Goal: Task Accomplishment & Management: Use online tool/utility

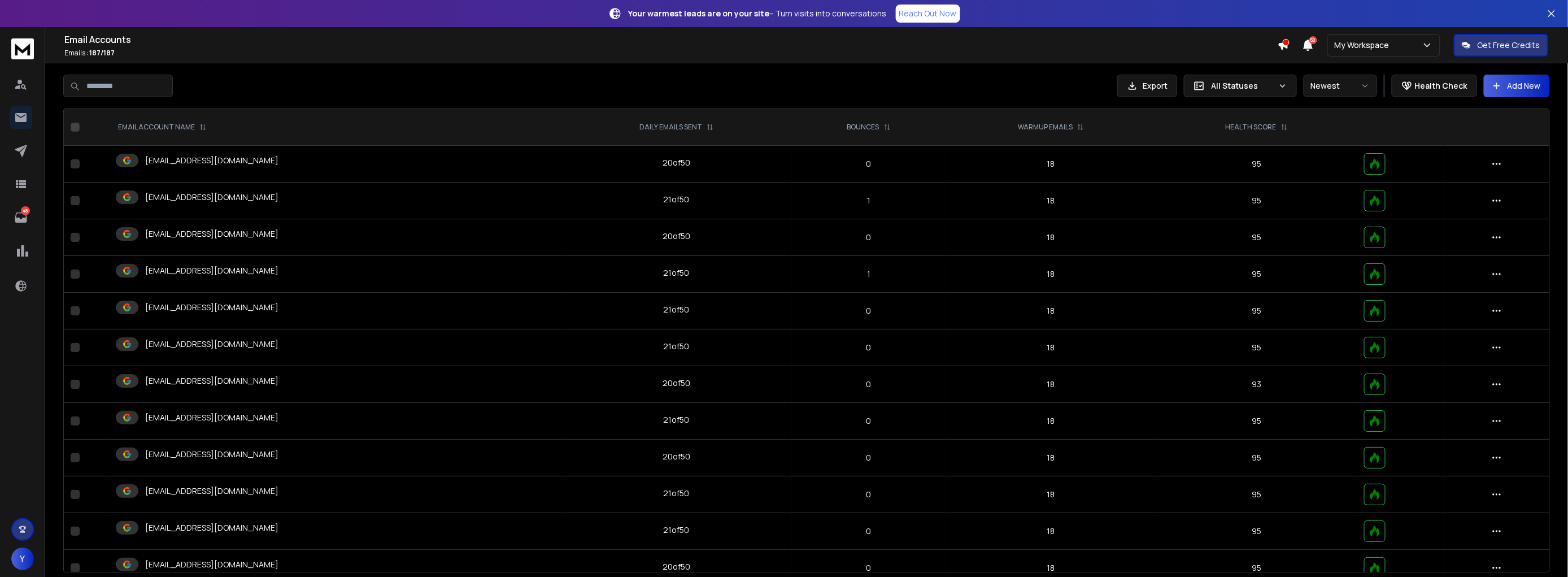
scroll to position [6460, 0]
click at [10, 219] on link "43" at bounding box center [21, 217] width 22 height 22
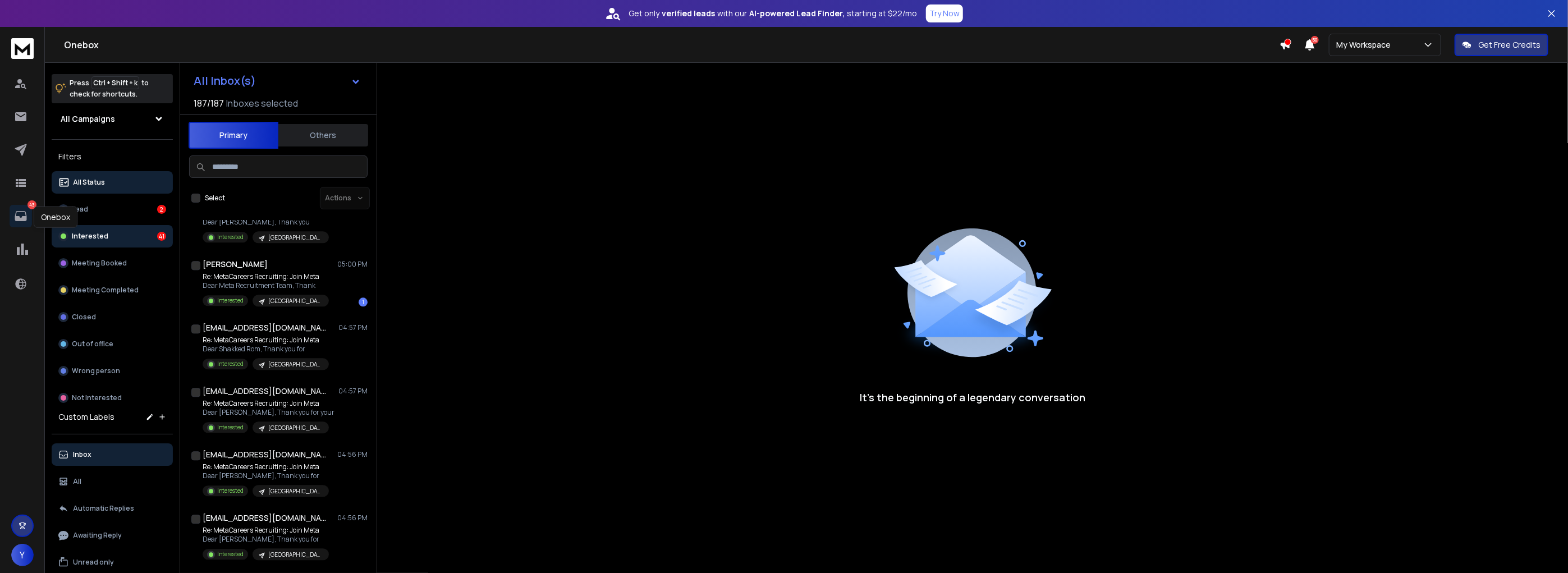
scroll to position [2307, 0]
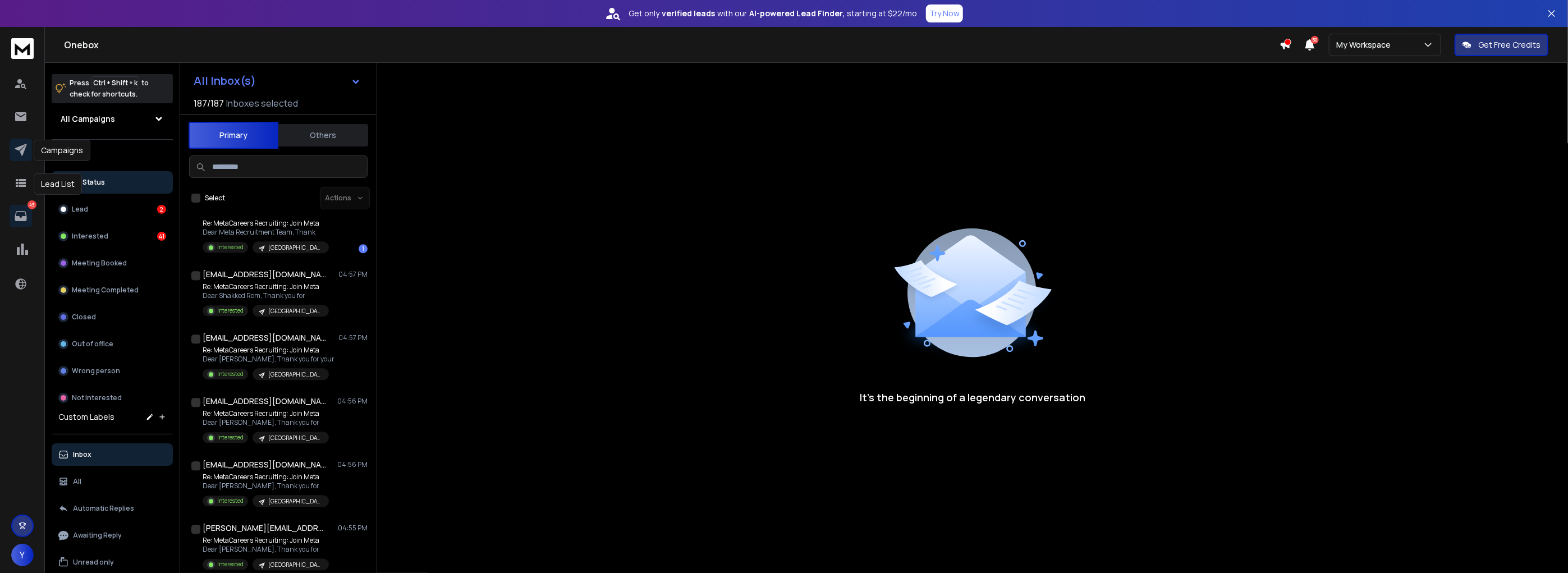
click at [25, 143] on link at bounding box center [21, 149] width 22 height 22
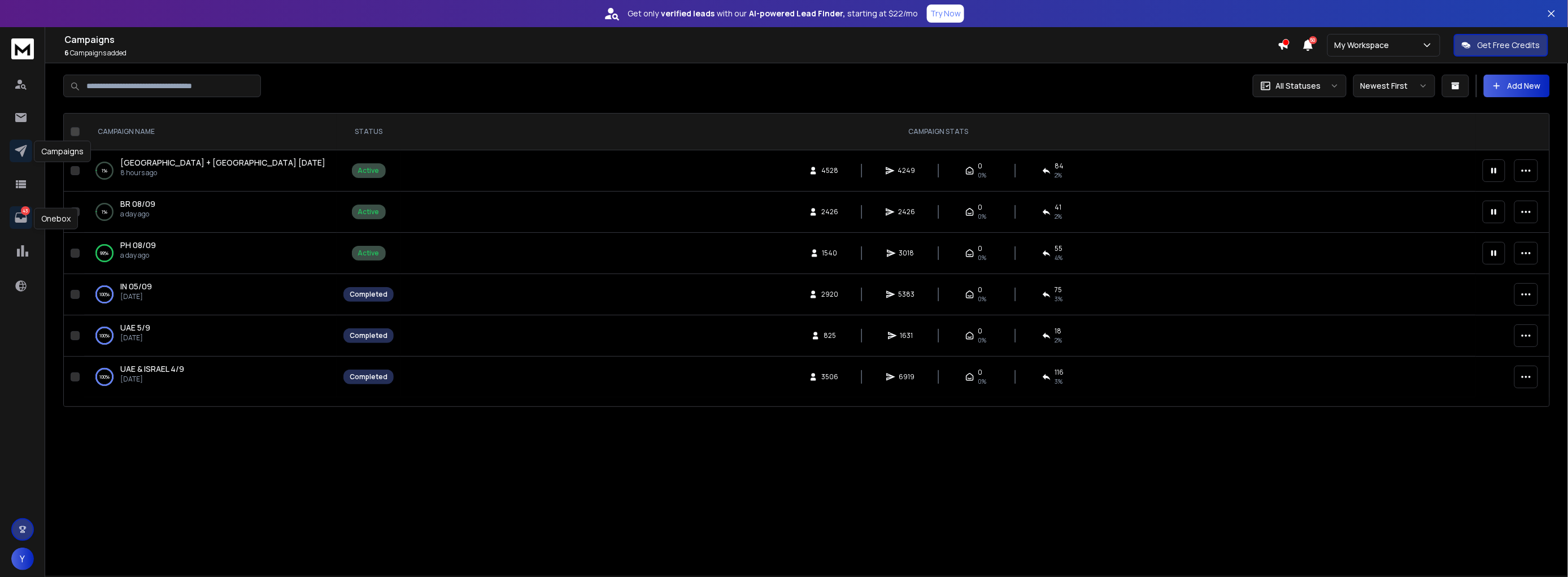
click at [26, 217] on icon at bounding box center [21, 217] width 12 height 10
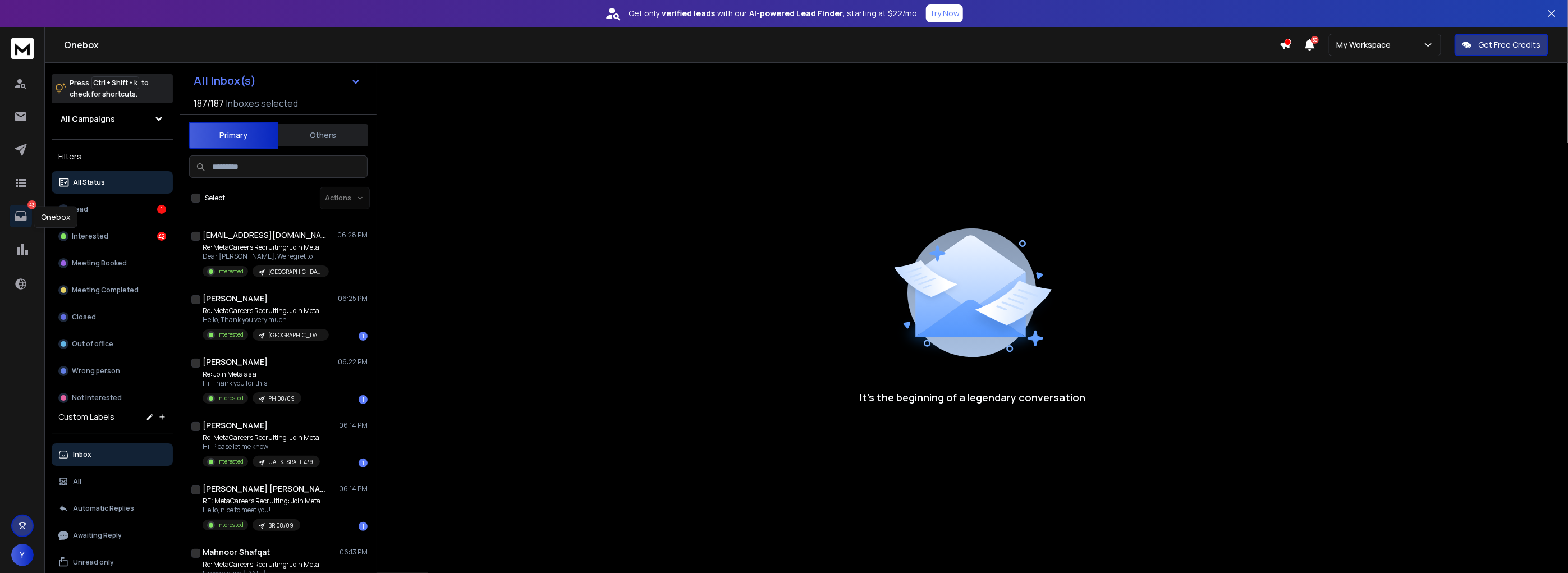
click at [310, 159] on div at bounding box center [278, 164] width 187 height 27
click at [307, 169] on input at bounding box center [277, 166] width 178 height 22
paste input "**********"
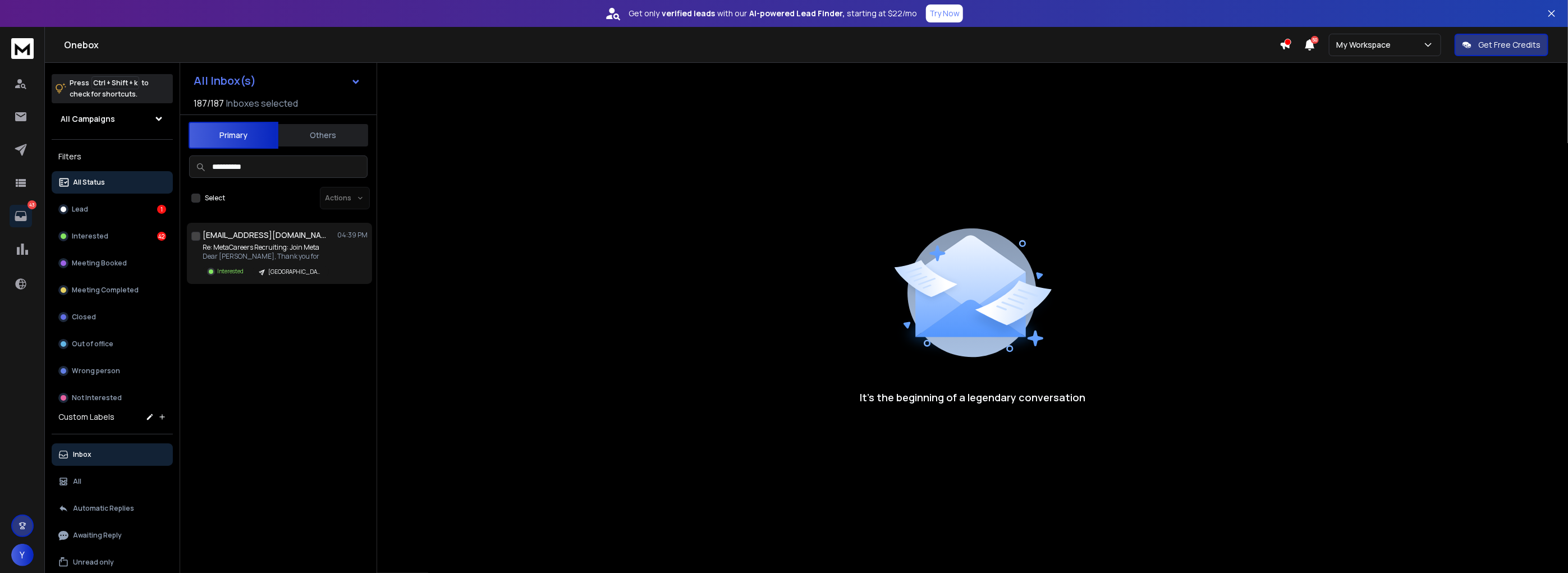
click at [285, 254] on p "Dear [PERSON_NAME], Thank you for" at bounding box center [266, 256] width 126 height 9
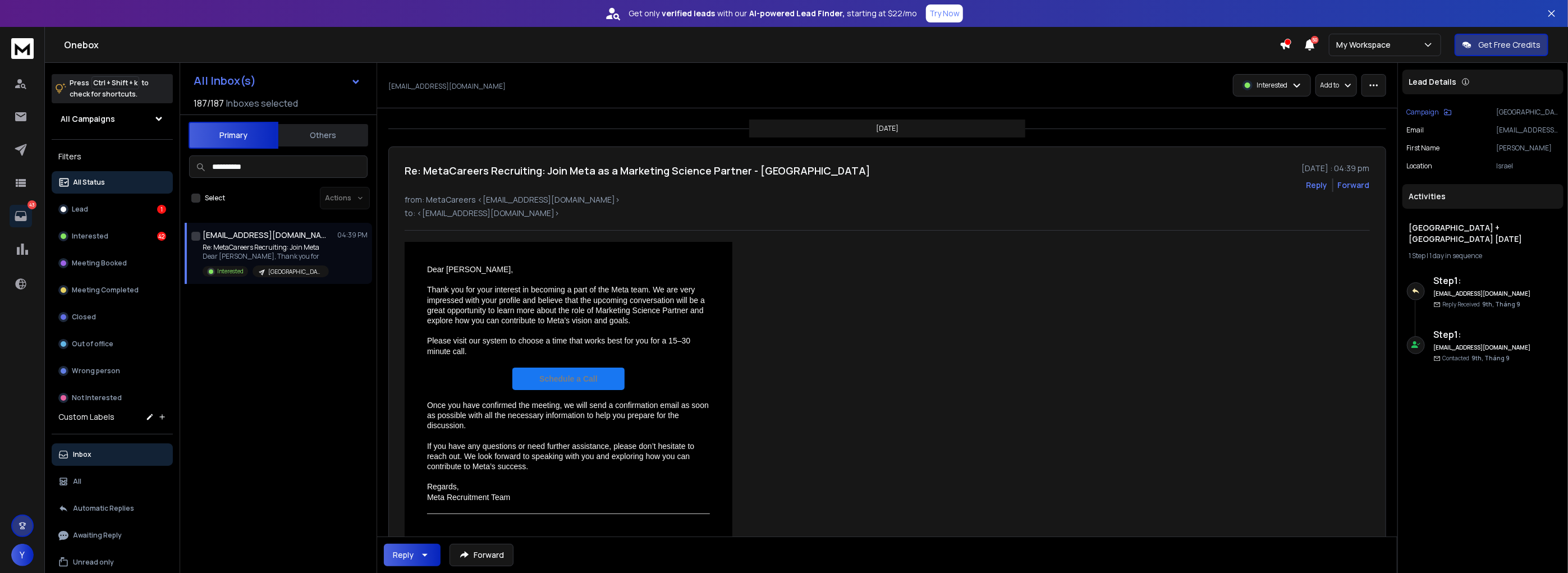
click at [435, 88] on p "[EMAIL_ADDRESS][DOMAIN_NAME]" at bounding box center [447, 86] width 117 height 9
click at [248, 169] on input "**********" at bounding box center [277, 166] width 178 height 22
paste input "**********"
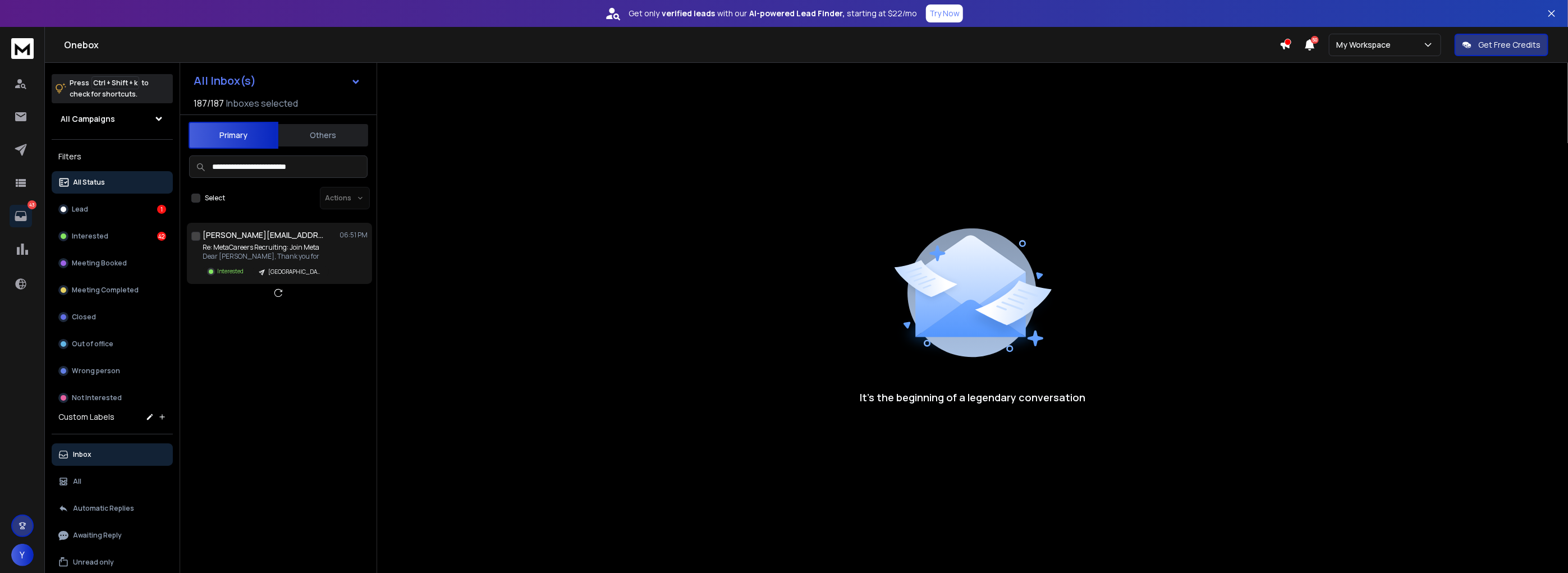
type input "**********"
click at [273, 238] on h1 "[PERSON_NAME][EMAIL_ADDRESS][DOMAIN_NAME]" at bounding box center [264, 236] width 123 height 11
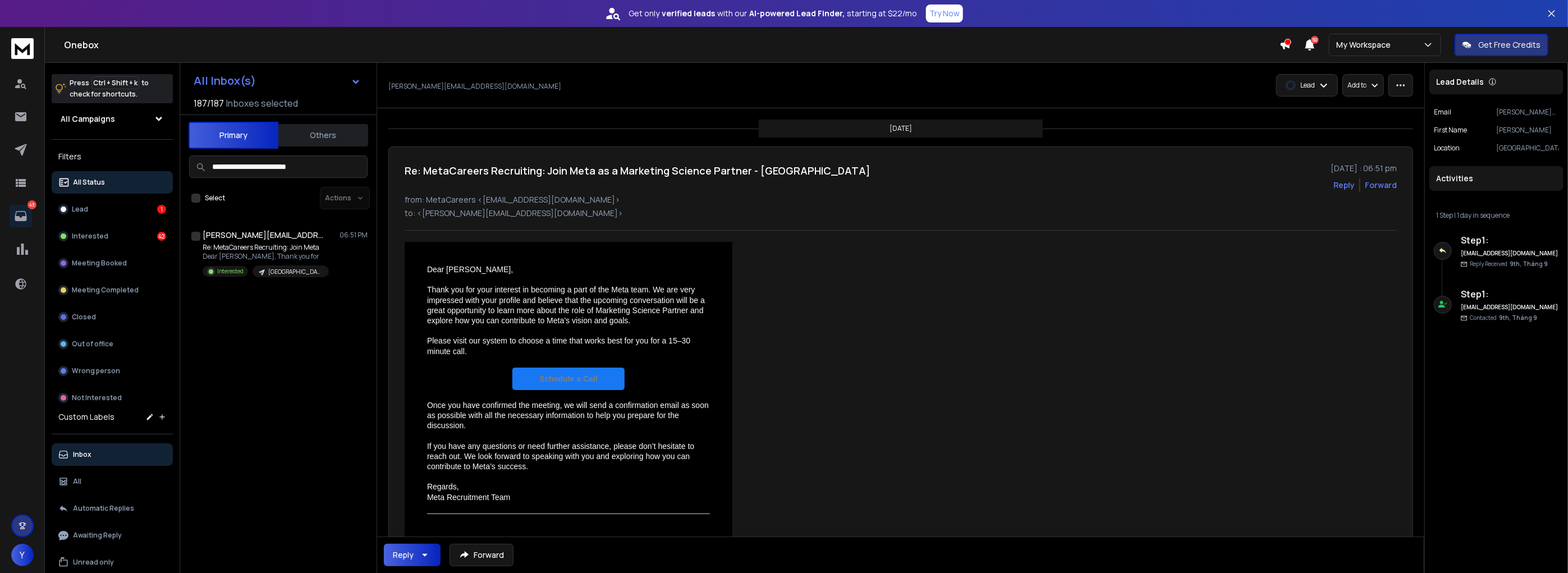
click at [575, 378] on link "Schedule a Call" at bounding box center [568, 378] width 112 height 22
click at [20, 146] on icon at bounding box center [21, 149] width 13 height 13
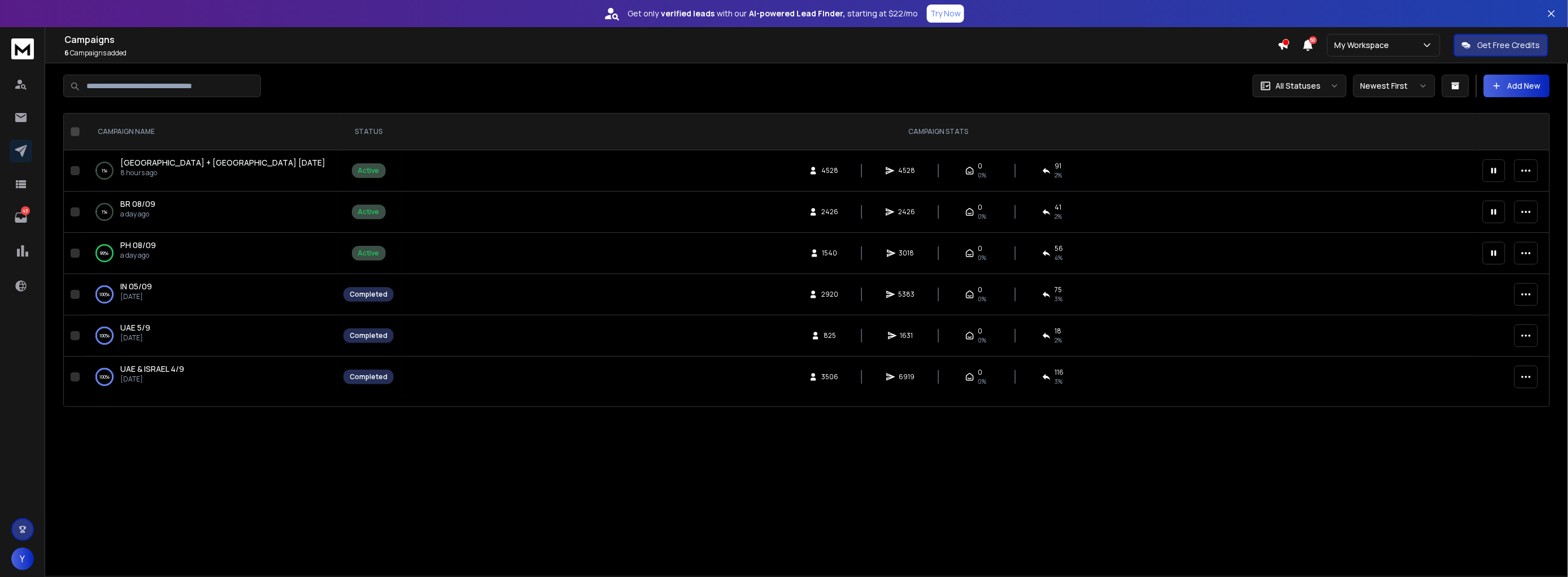
click at [476, 170] on div "4528 4528 0 0% 91 2 %" at bounding box center [938, 171] width 1062 height 18
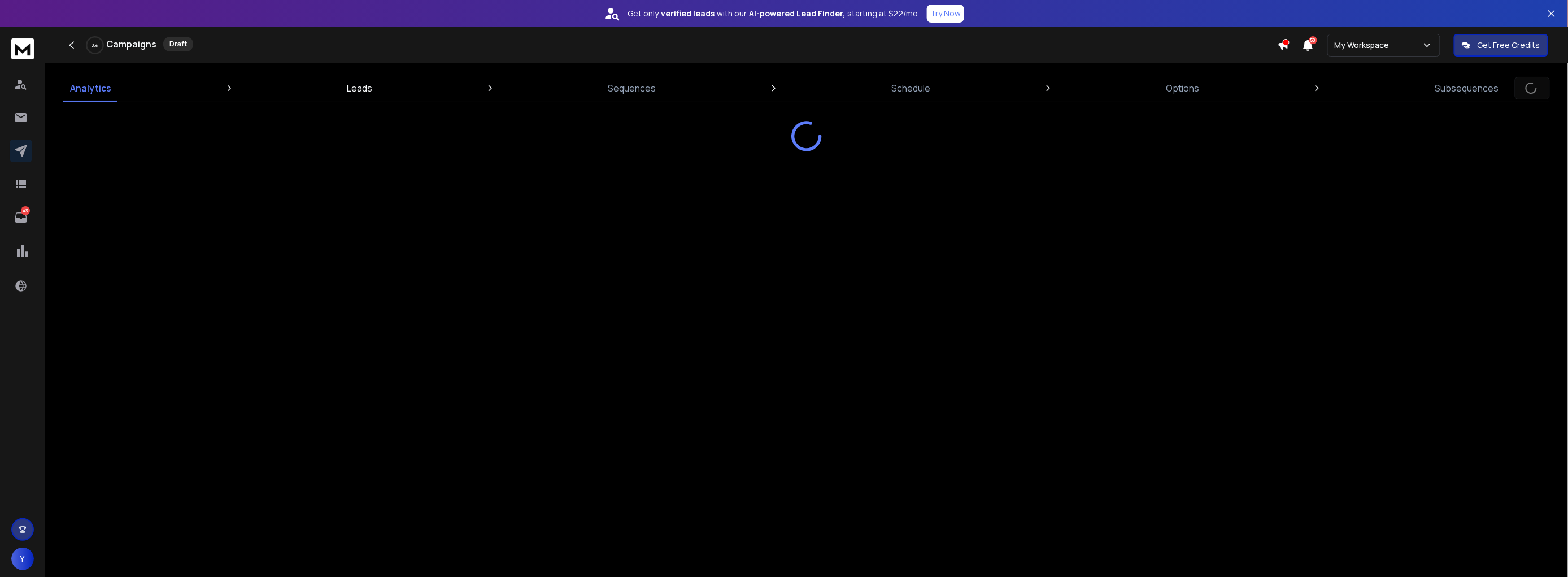
click at [368, 92] on p "Leads" at bounding box center [359, 88] width 26 height 13
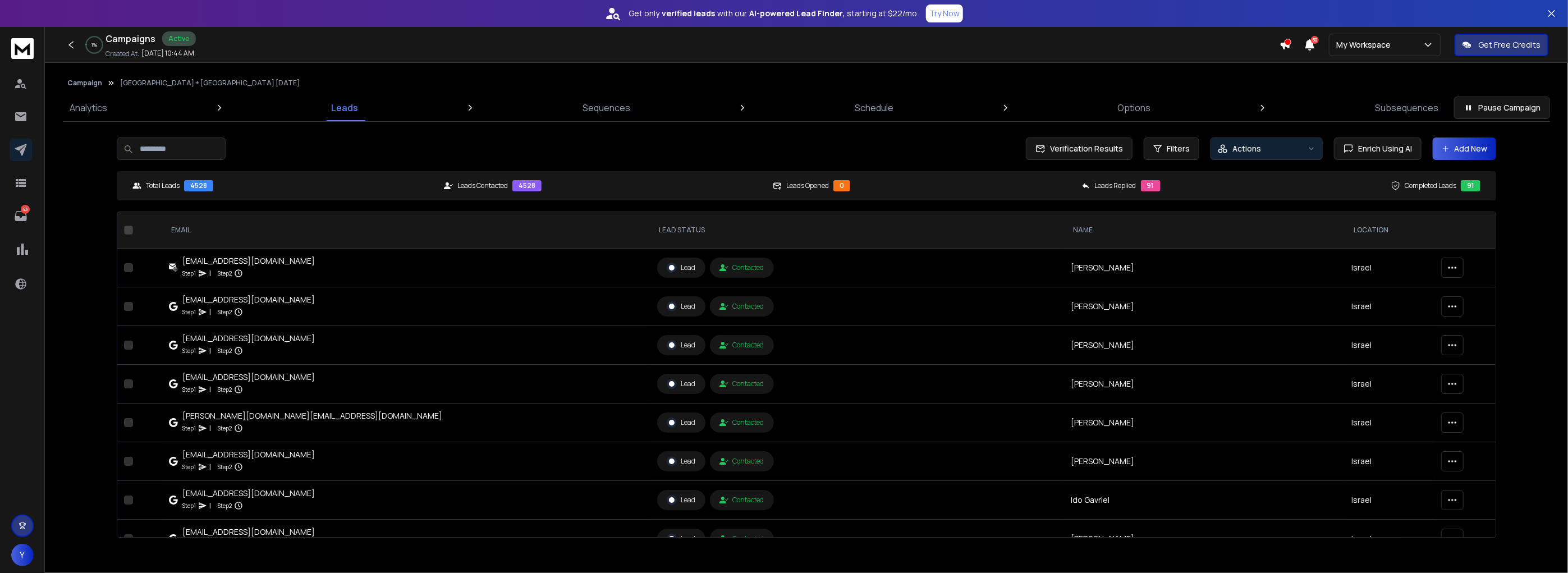
click at [1292, 147] on div "Actions" at bounding box center [1260, 149] width 85 height 11
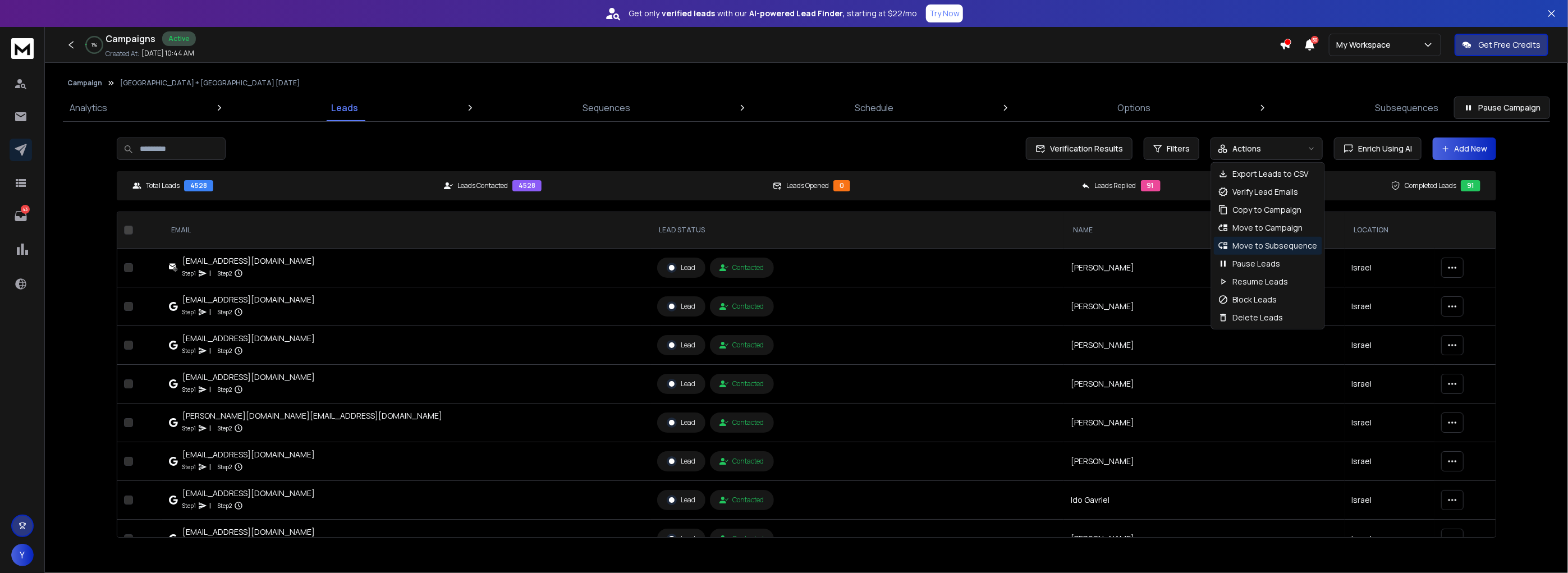
click at [838, 149] on div "Verification Results Filters Actions Enrich Using AI Add New" at bounding box center [806, 148] width 1380 height 22
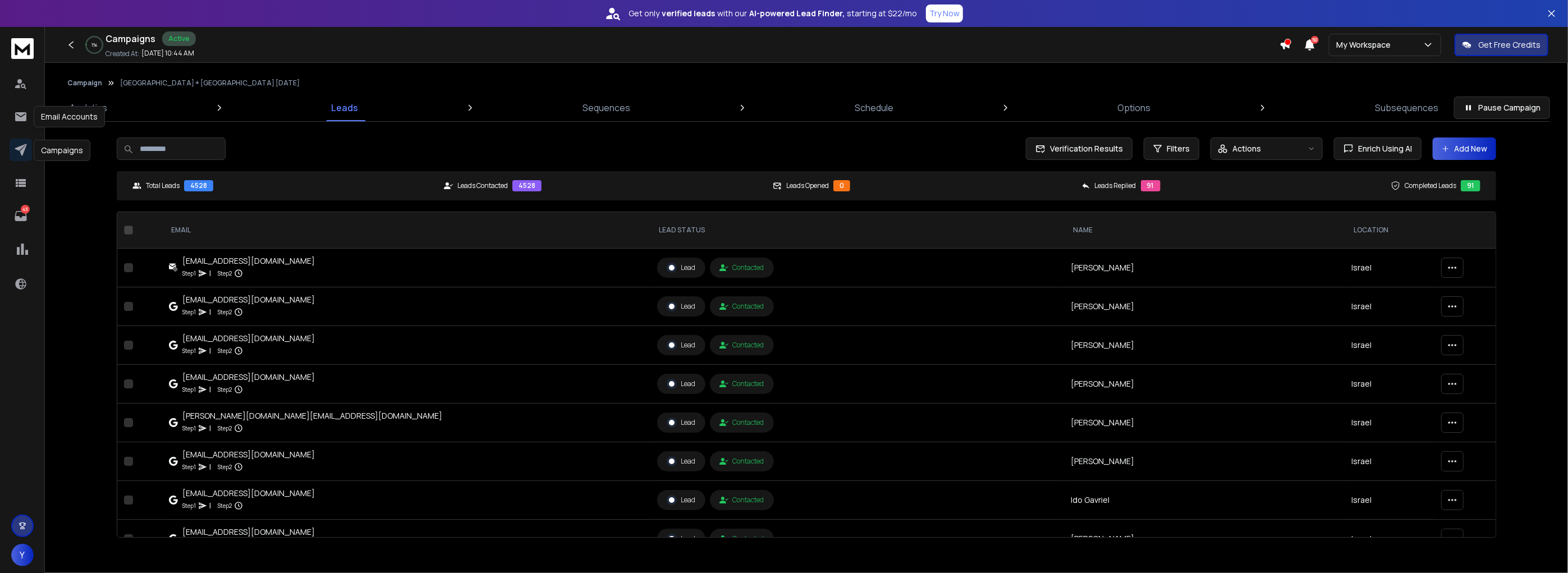
click at [17, 147] on icon at bounding box center [21, 149] width 13 height 13
